Goal: Information Seeking & Learning: Check status

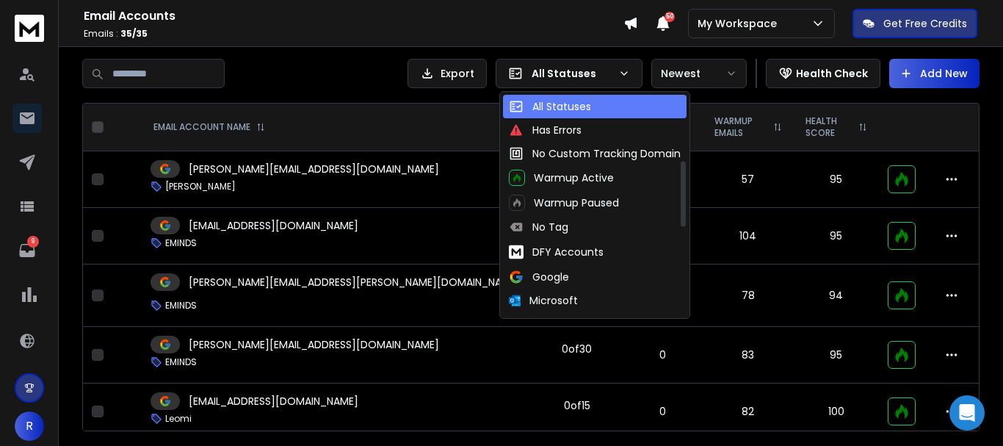
scroll to position [220, 0]
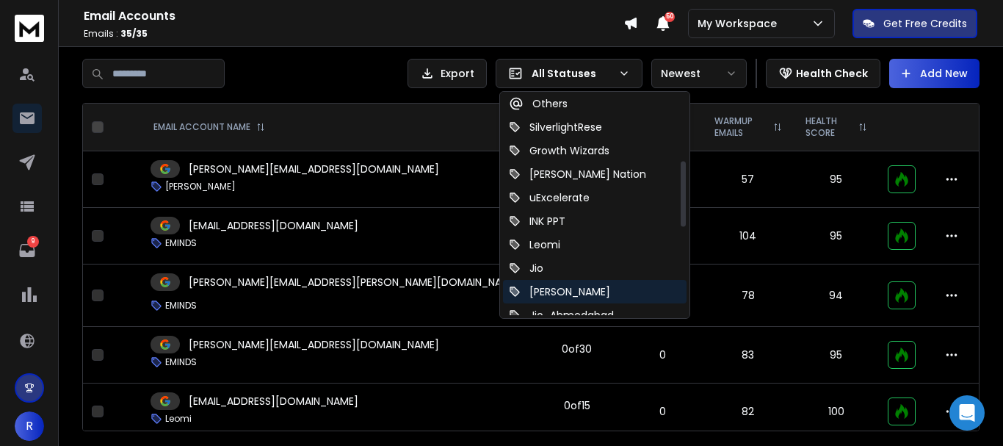
click at [565, 286] on div "[PERSON_NAME]" at bounding box center [595, 291] width 184 height 23
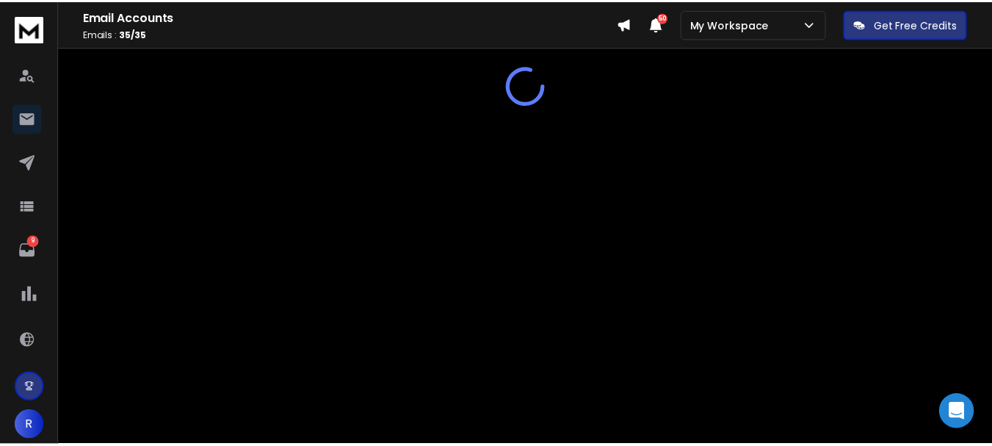
scroll to position [0, 0]
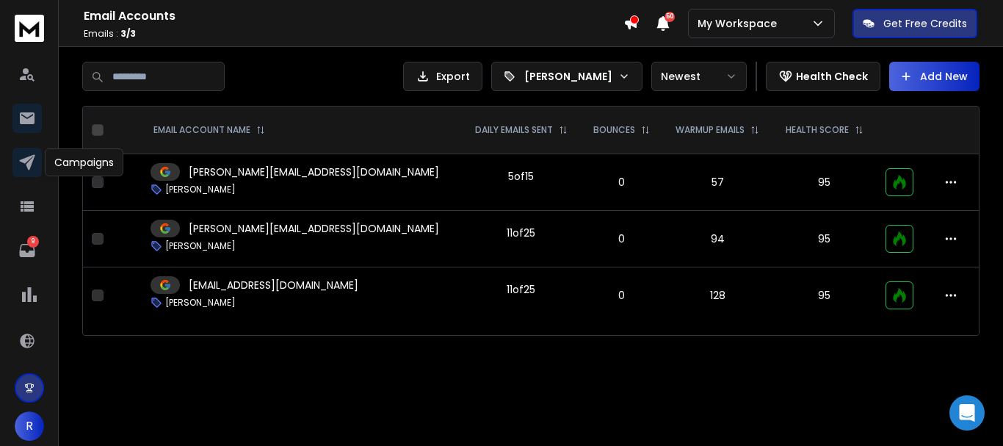
click at [38, 159] on link at bounding box center [26, 162] width 29 height 29
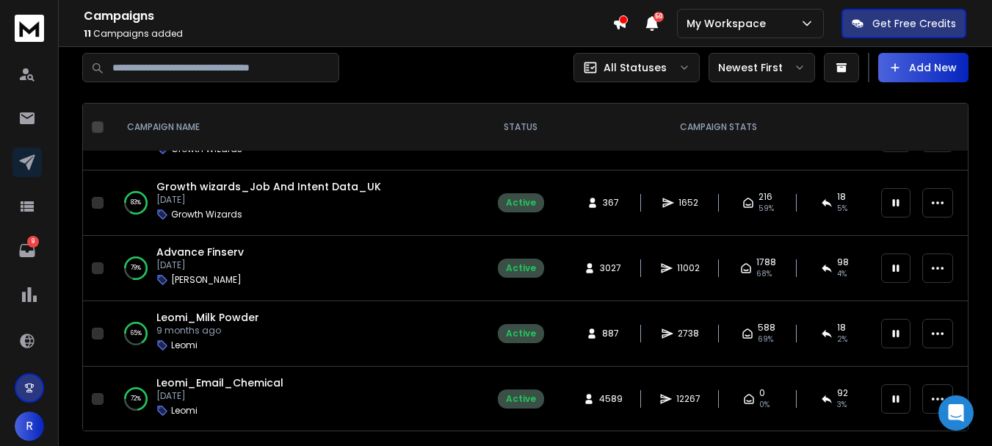
scroll to position [354, 0]
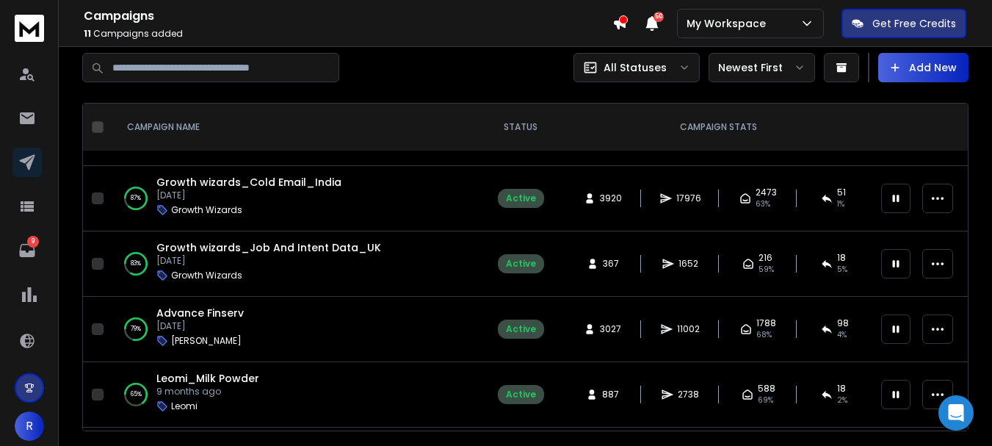
click at [218, 313] on span "Advance Finserv" at bounding box center [199, 312] width 87 height 15
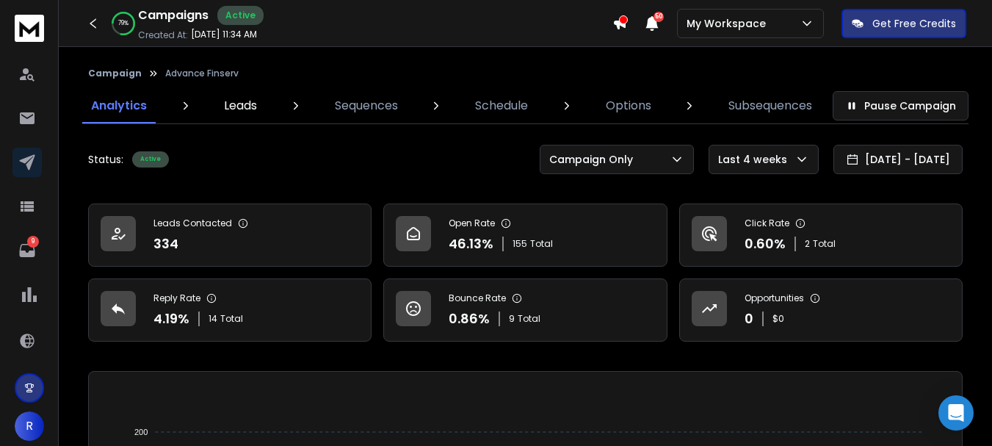
click at [249, 109] on p "Leads" at bounding box center [240, 106] width 33 height 18
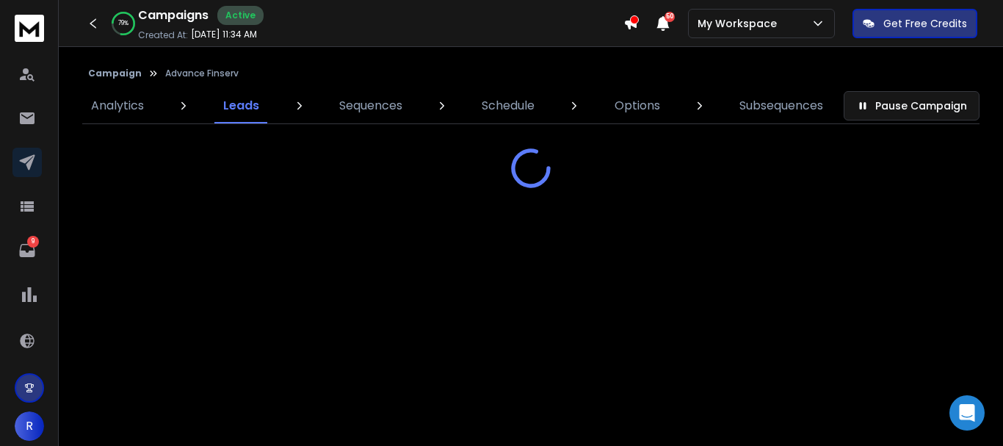
click at [241, 101] on p "Leads" at bounding box center [241, 106] width 36 height 18
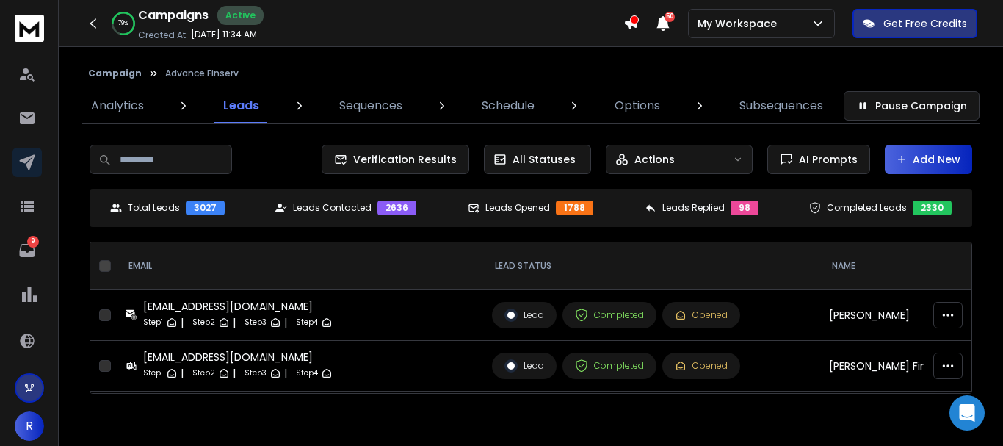
click at [210, 208] on div "3027" at bounding box center [205, 207] width 39 height 15
click at [202, 208] on div "3027" at bounding box center [205, 207] width 39 height 15
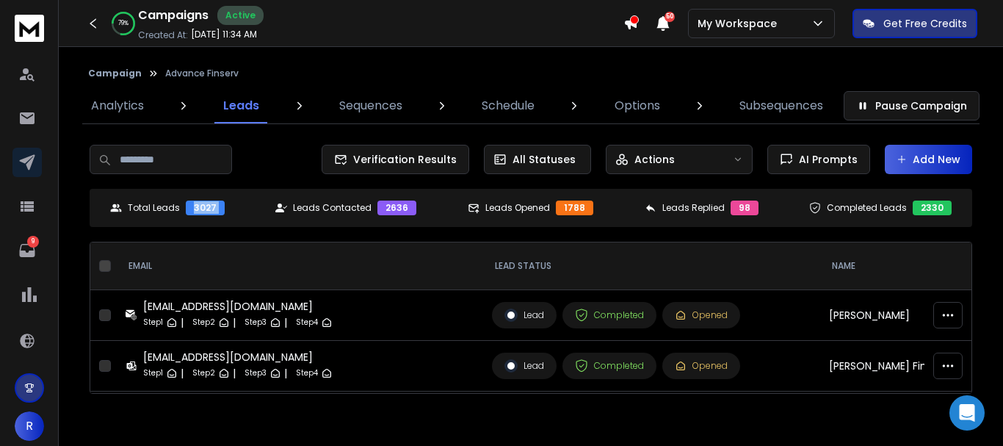
copy div "3027"
click at [393, 209] on div "2636" at bounding box center [396, 207] width 39 height 15
copy div "2636"
click at [39, 161] on link at bounding box center [26, 162] width 29 height 29
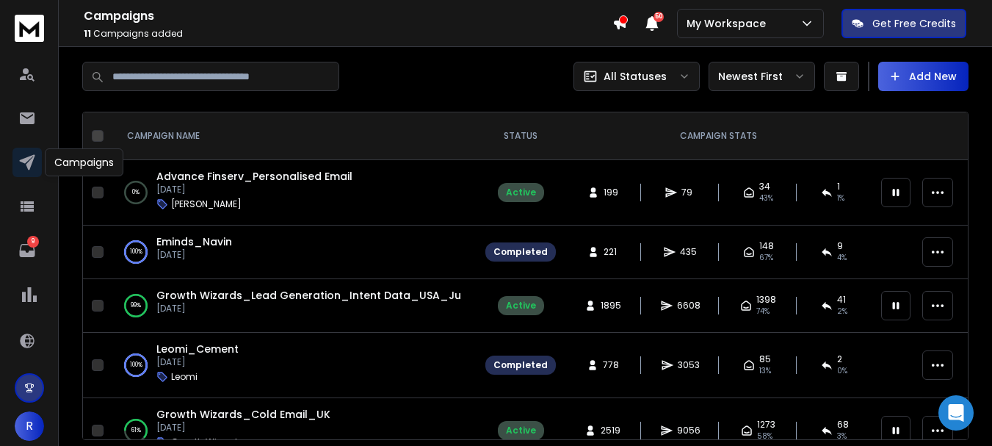
click at [264, 184] on p "[DATE]" at bounding box center [254, 190] width 196 height 12
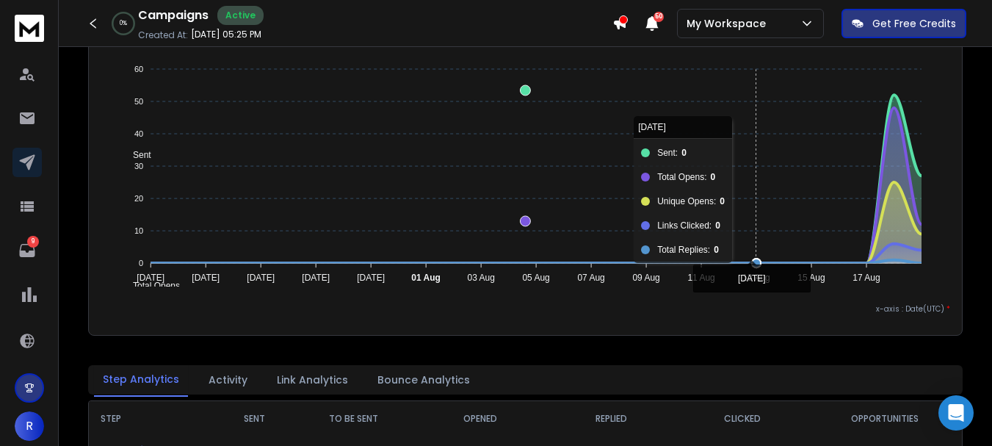
scroll to position [367, 0]
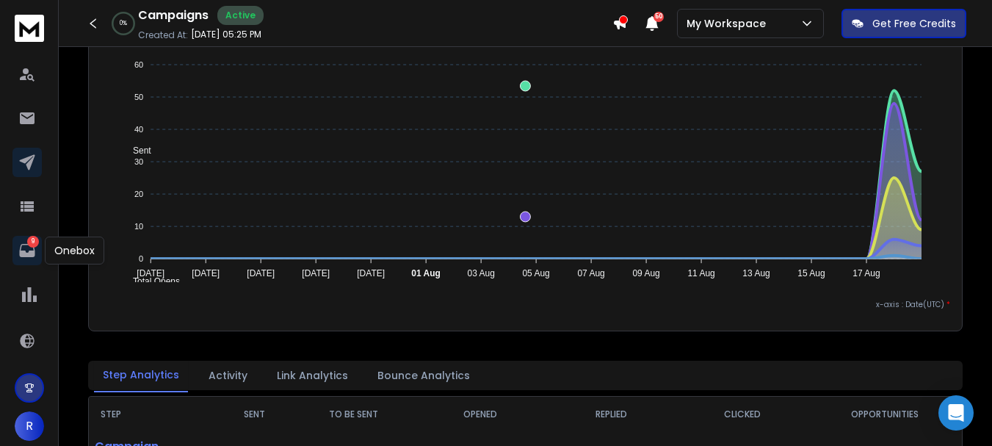
click at [32, 260] on link "9" at bounding box center [26, 250] width 29 height 29
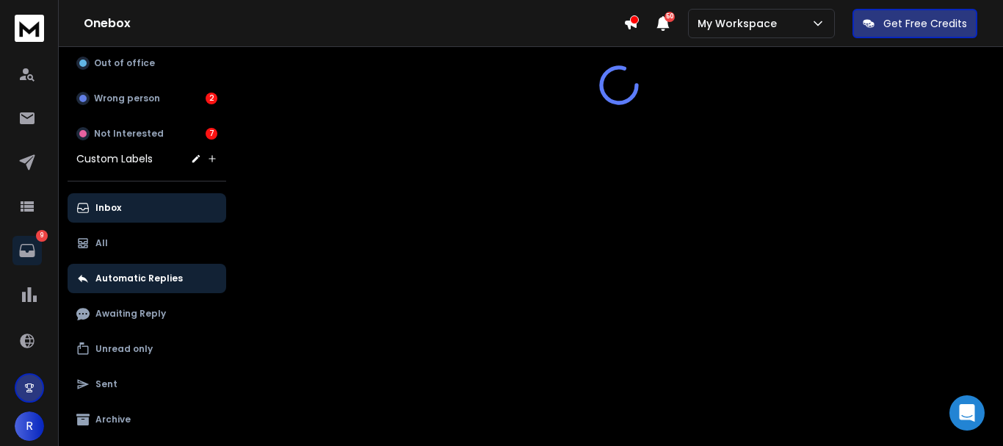
scroll to position [363, 0]
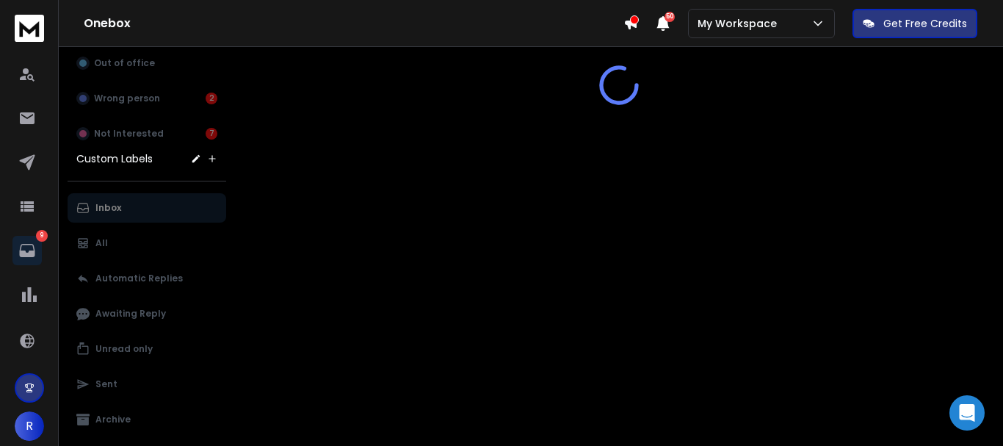
click at [143, 231] on div "Inbox All Automatic Replies Awaiting Reply Unread only Sent Archive" at bounding box center [147, 313] width 159 height 241
click at [93, 232] on div "Inbox All Automatic Replies Awaiting Reply Unread only Sent Archive" at bounding box center [147, 313] width 159 height 241
